Goal: Task Accomplishment & Management: Manage account settings

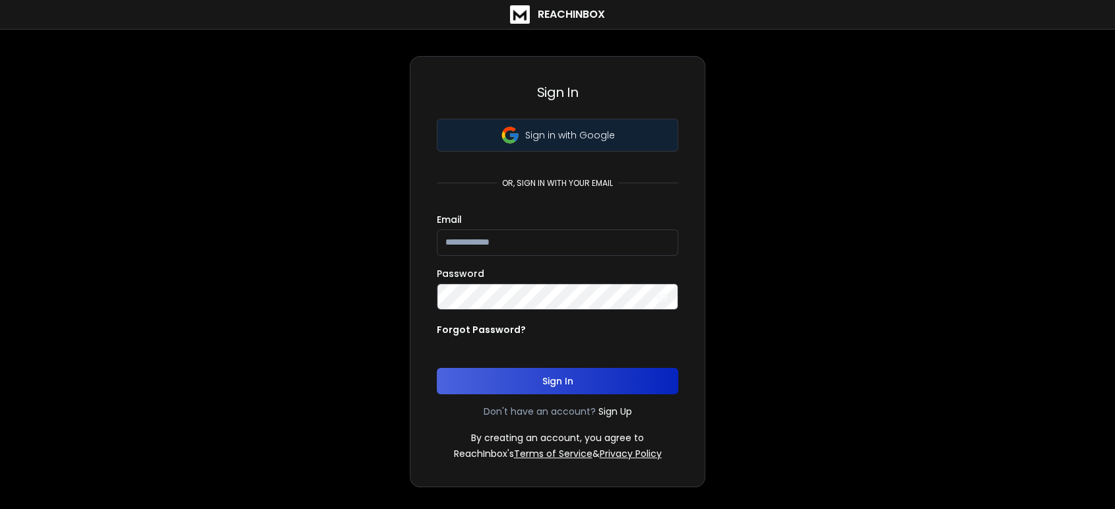
click at [565, 131] on p "Sign in with Google" at bounding box center [570, 135] width 90 height 13
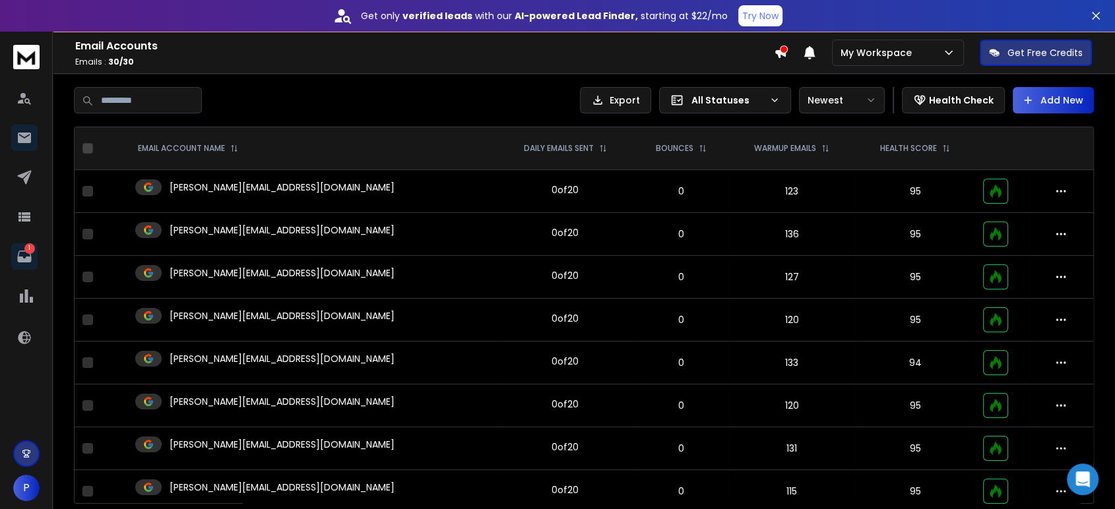
click at [28, 249] on p "1" at bounding box center [29, 249] width 11 height 11
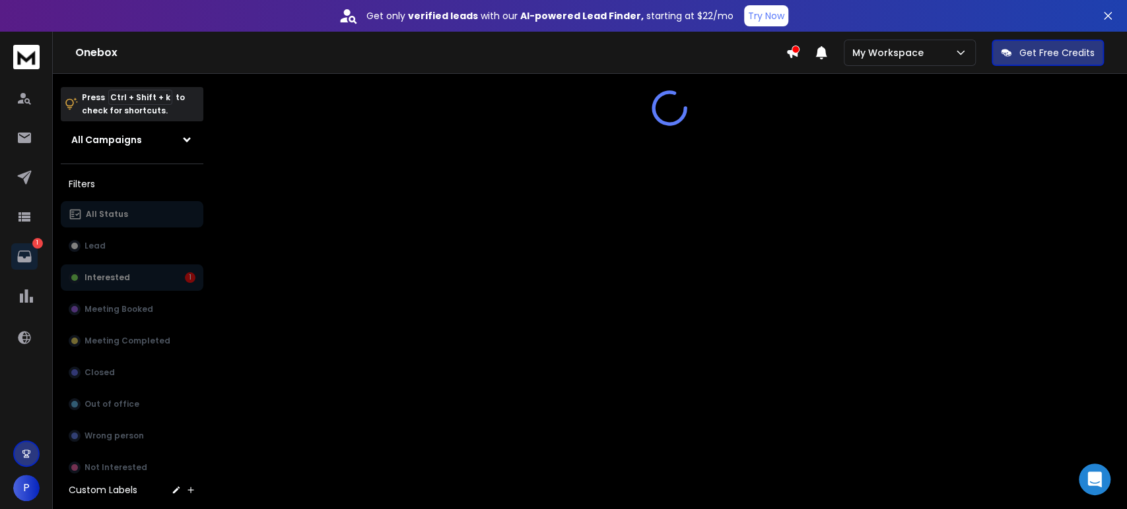
click at [128, 279] on div "All Status Lead Interested 1 Meeting Booked Meeting Completed Closed Out of off…" at bounding box center [132, 341] width 143 height 280
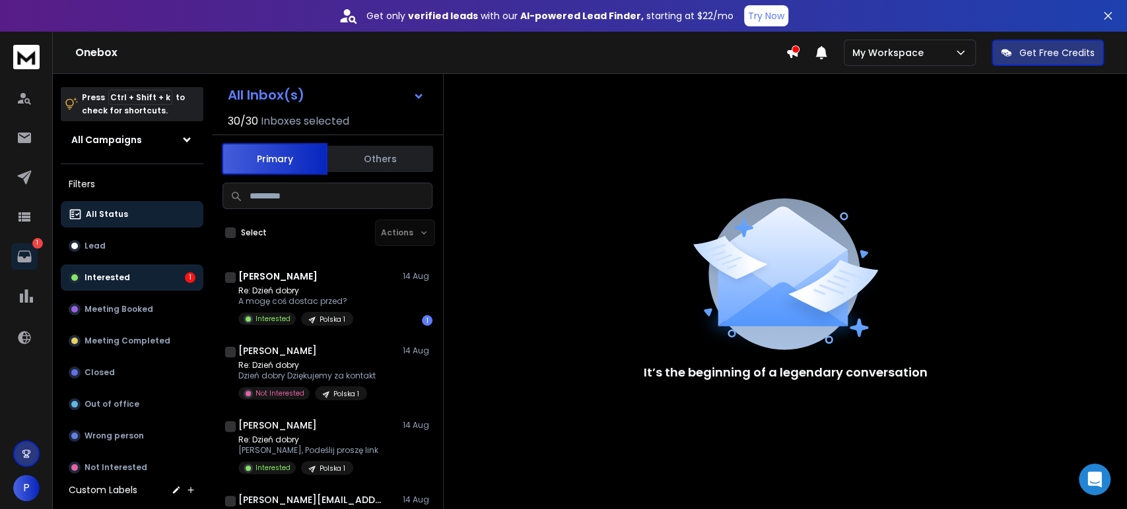
click at [129, 279] on button "Interested 1" at bounding box center [132, 278] width 143 height 26
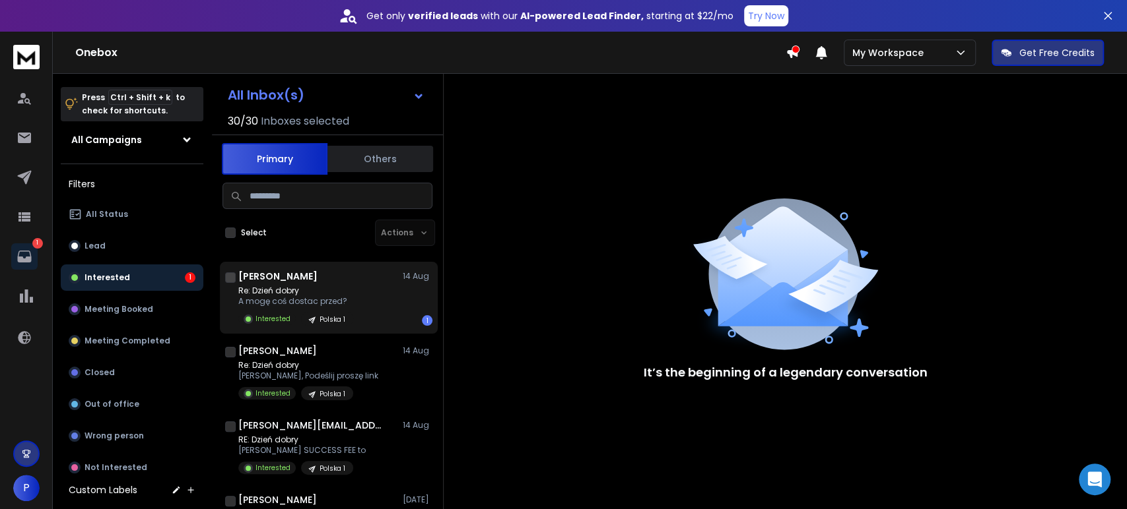
click at [287, 286] on p "Re: Dzień dobry" at bounding box center [295, 291] width 115 height 11
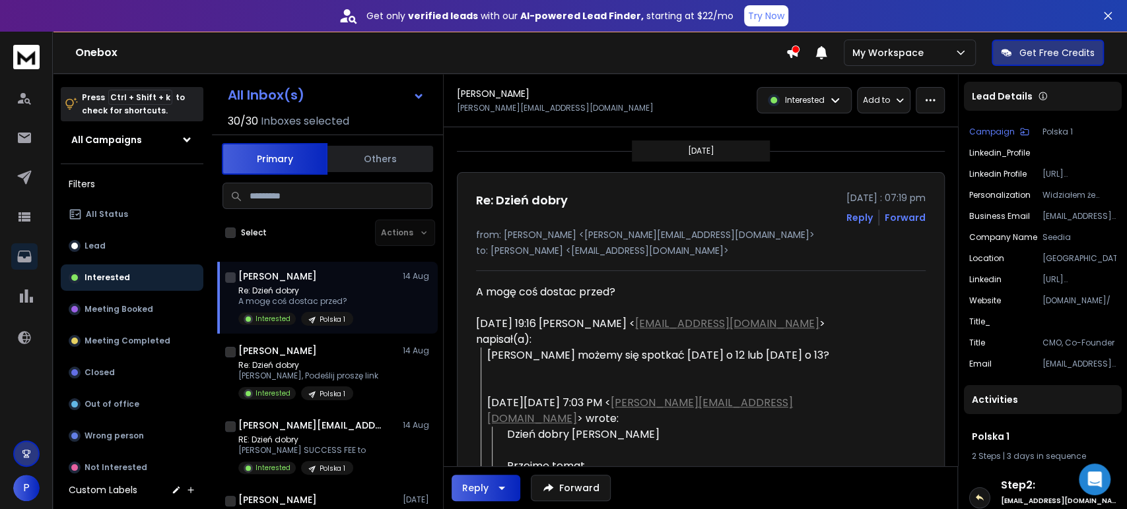
click at [388, 164] on button "Others" at bounding box center [380, 159] width 106 height 29
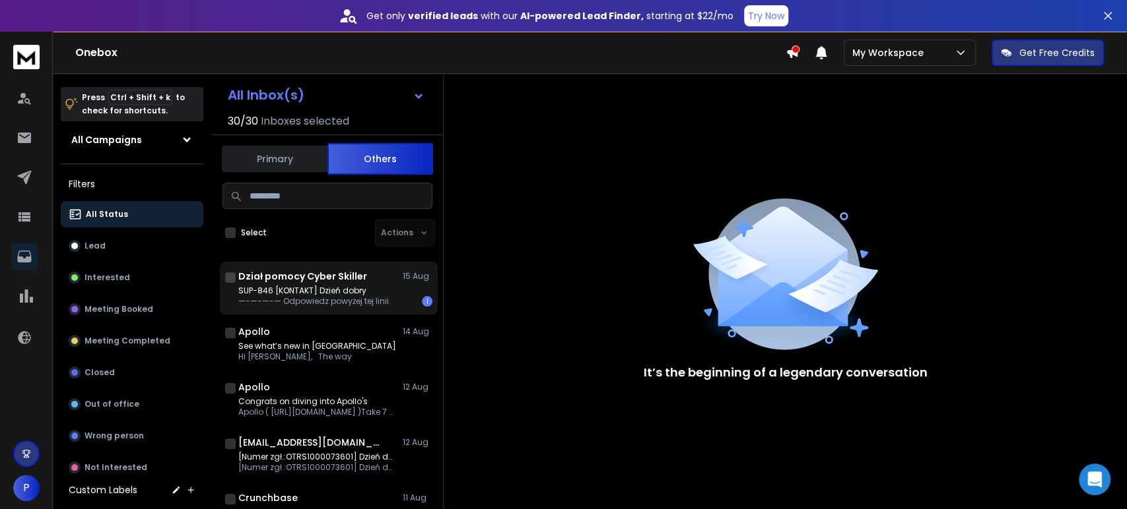
click at [321, 286] on p "SUP-846 [KONTAKT] Dzień dobry" at bounding box center [314, 291] width 152 height 11
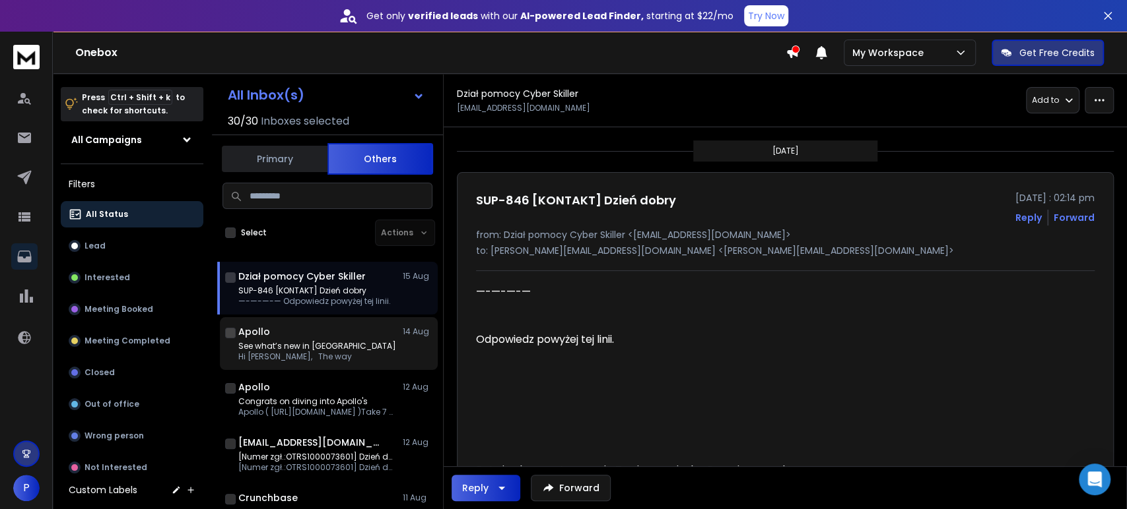
click at [364, 338] on div "Apollo [DATE]" at bounding box center [335, 331] width 194 height 13
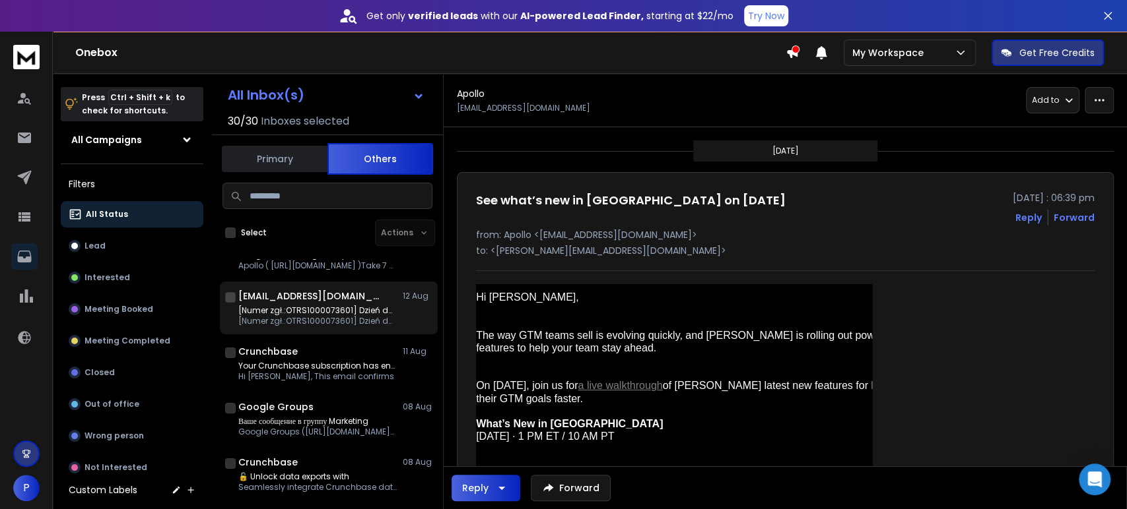
click at [335, 314] on p "[Numer zgł.:OTRS1000073601] Dzień dobry_Potwierdzenie zarejestrowania" at bounding box center [317, 311] width 158 height 11
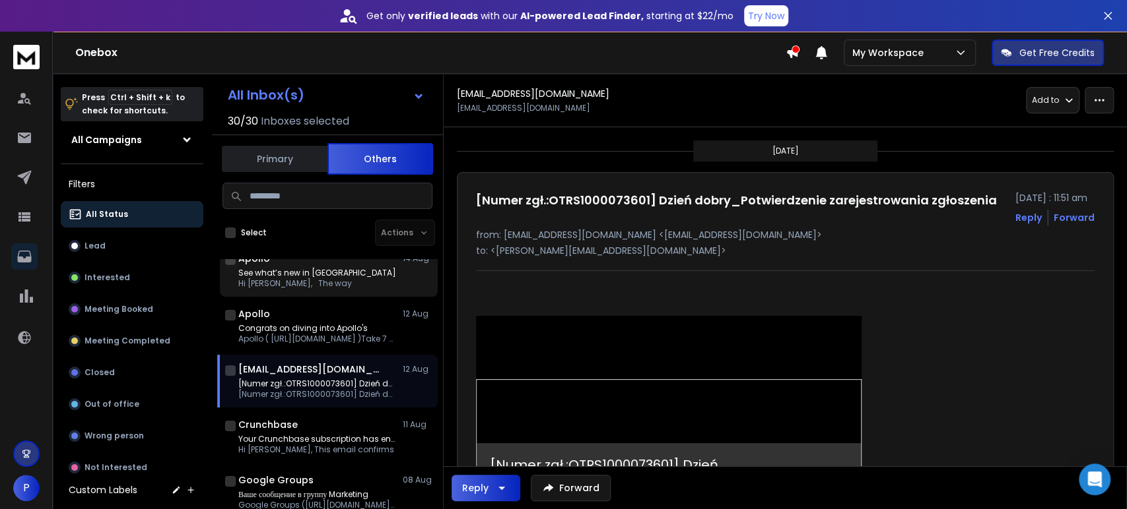
click at [331, 271] on p "See what’s new in [GEOGRAPHIC_DATA]" at bounding box center [317, 273] width 158 height 11
